Goal: Check status: Check status

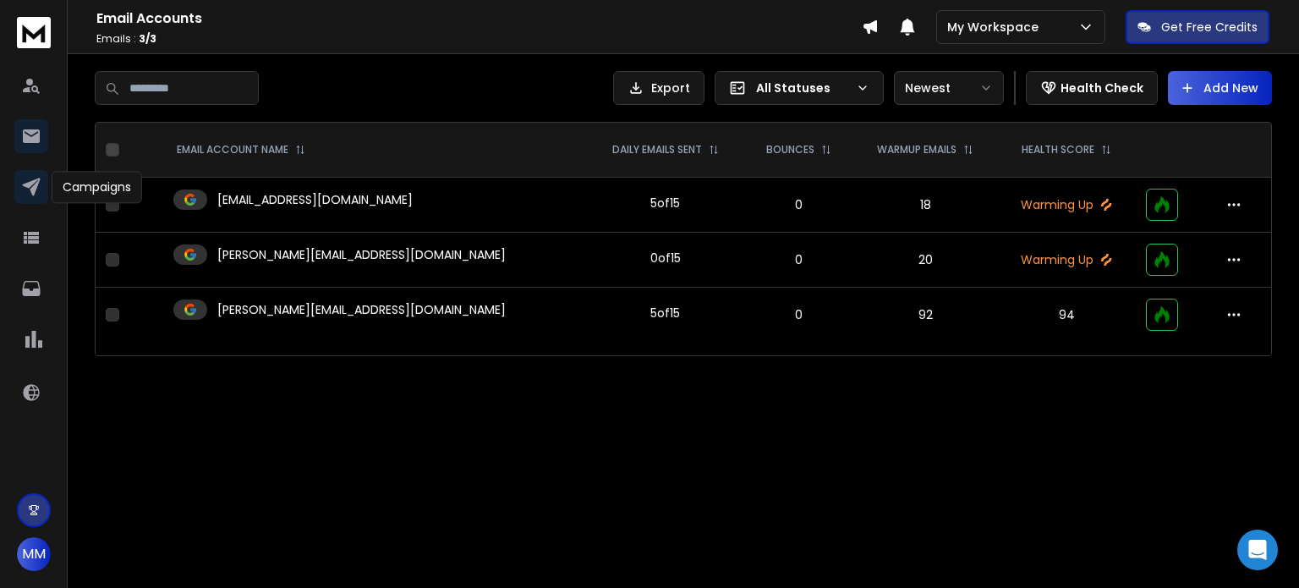
click at [38, 177] on icon at bounding box center [31, 187] width 20 height 20
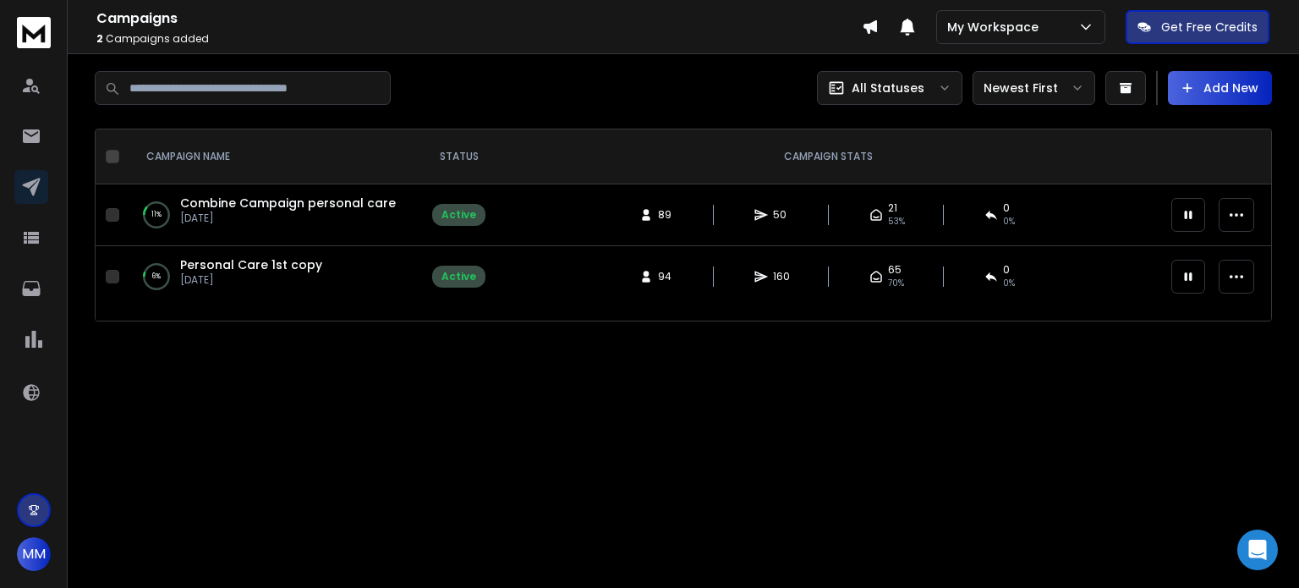
click at [279, 202] on span "Combine Campaign personal care" at bounding box center [288, 203] width 216 height 17
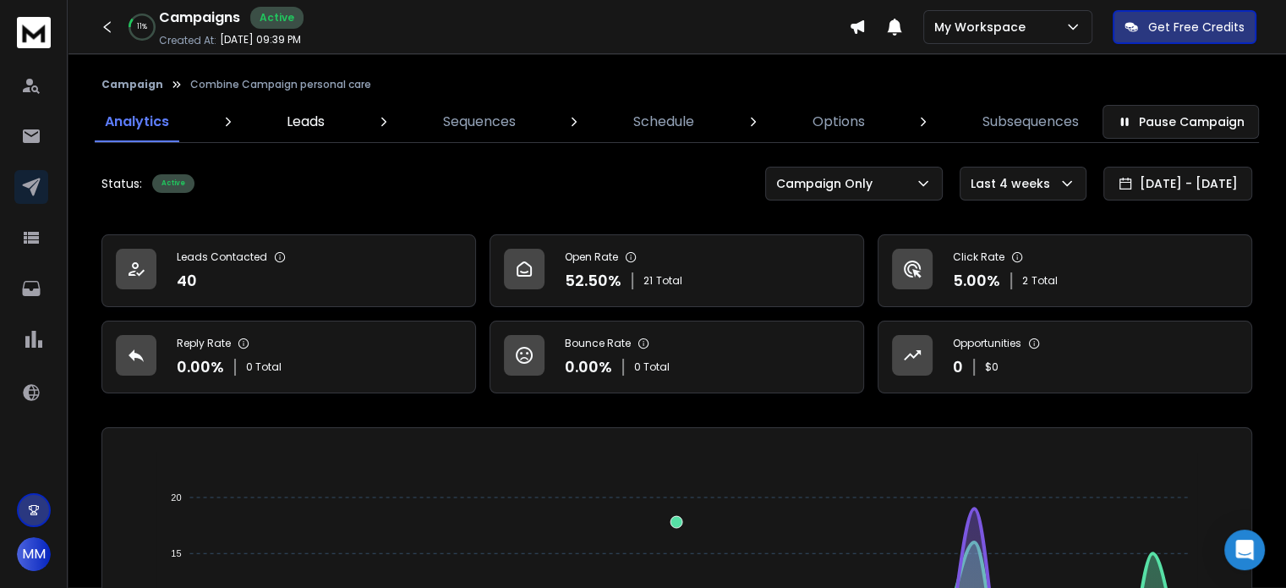
click at [313, 120] on p "Leads" at bounding box center [306, 122] width 38 height 20
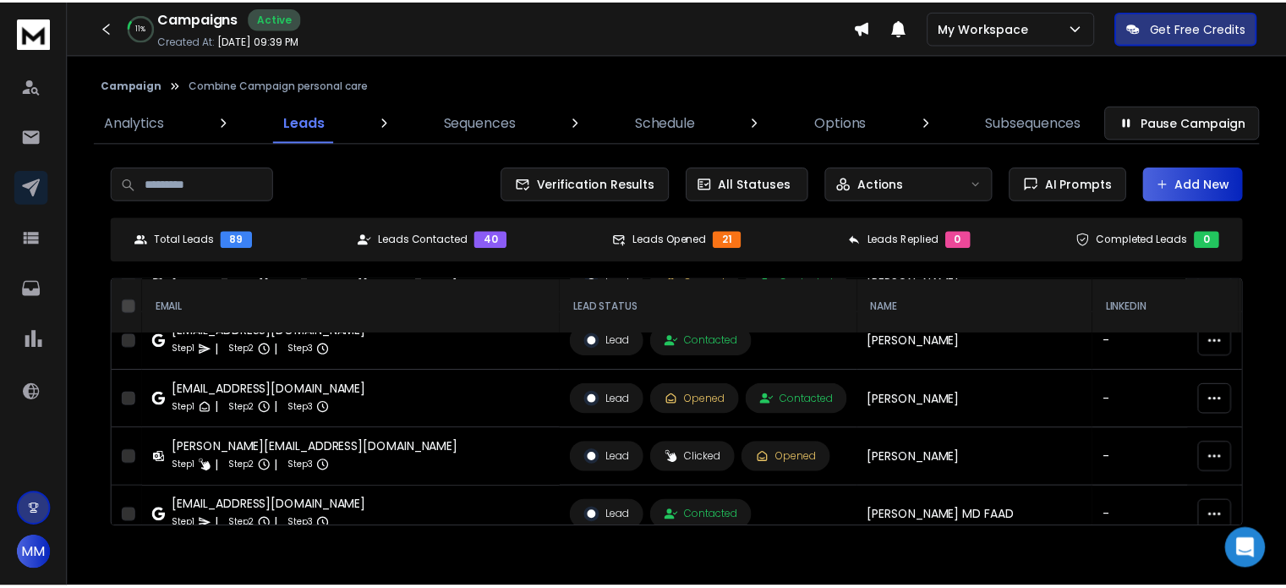
scroll to position [3743, 0]
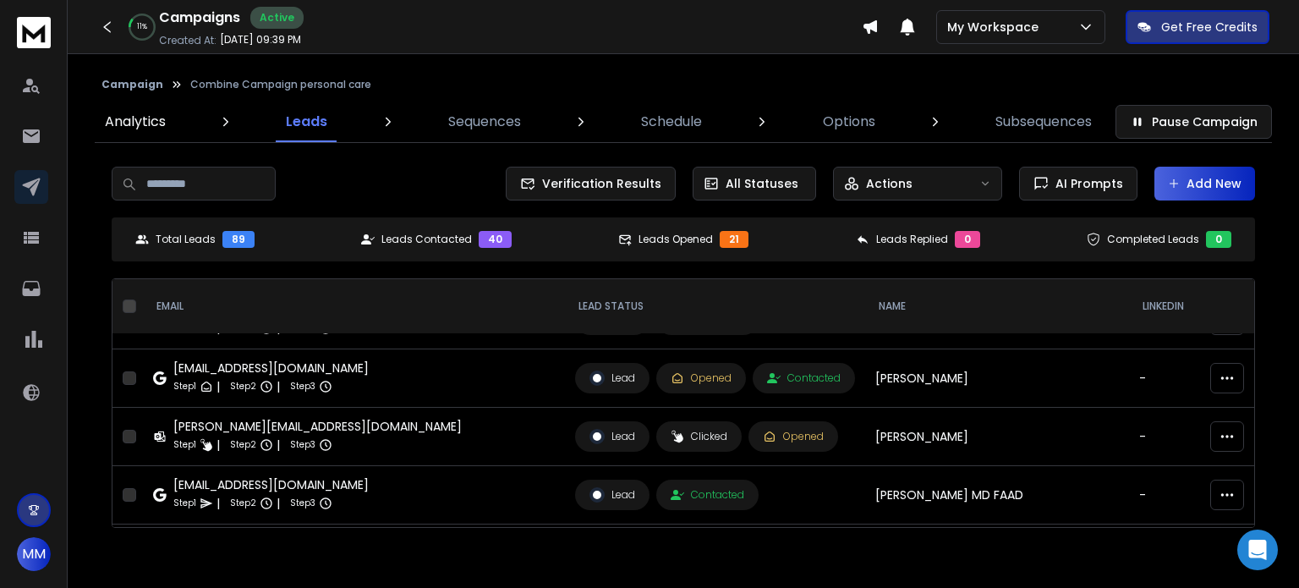
click at [137, 118] on p "Analytics" at bounding box center [135, 122] width 61 height 20
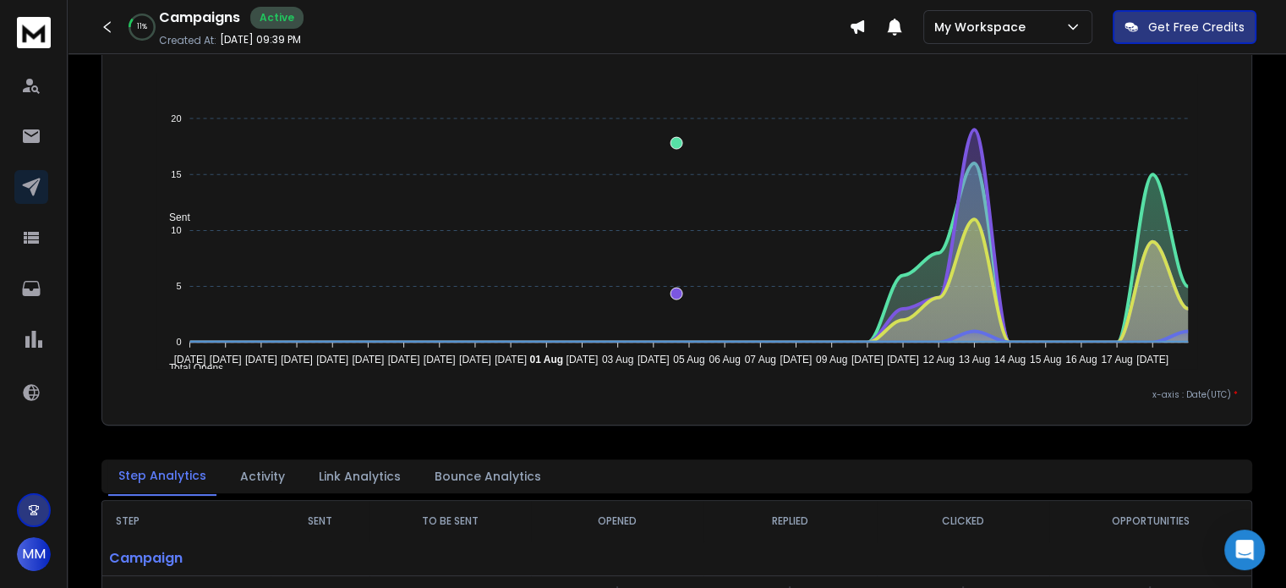
scroll to position [539, 0]
